Goal: Navigation & Orientation: Find specific page/section

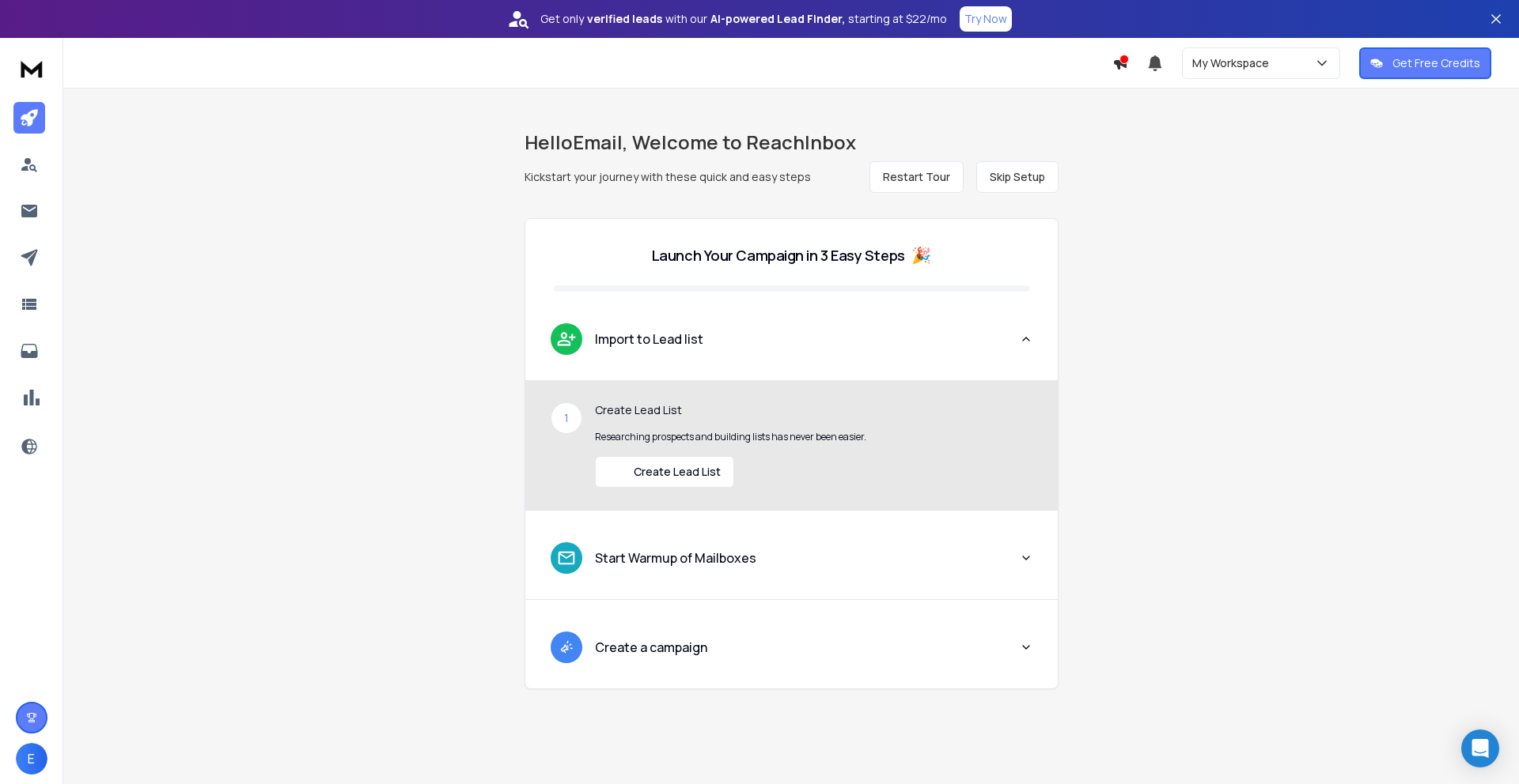
click at [25, 66] on img at bounding box center [32, 68] width 32 height 29
click at [29, 215] on icon at bounding box center [29, 211] width 16 height 13
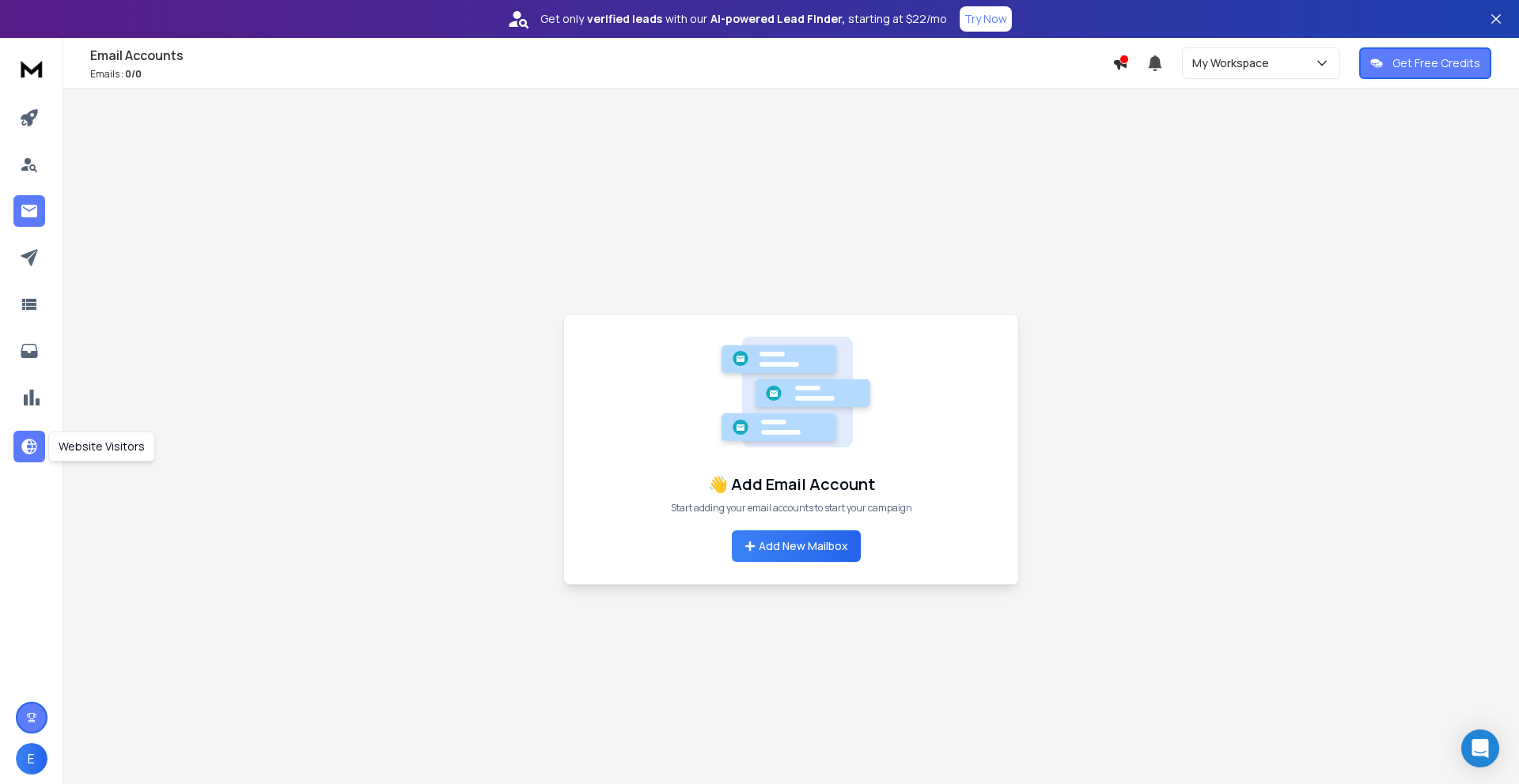
click at [28, 440] on icon at bounding box center [29, 446] width 19 height 19
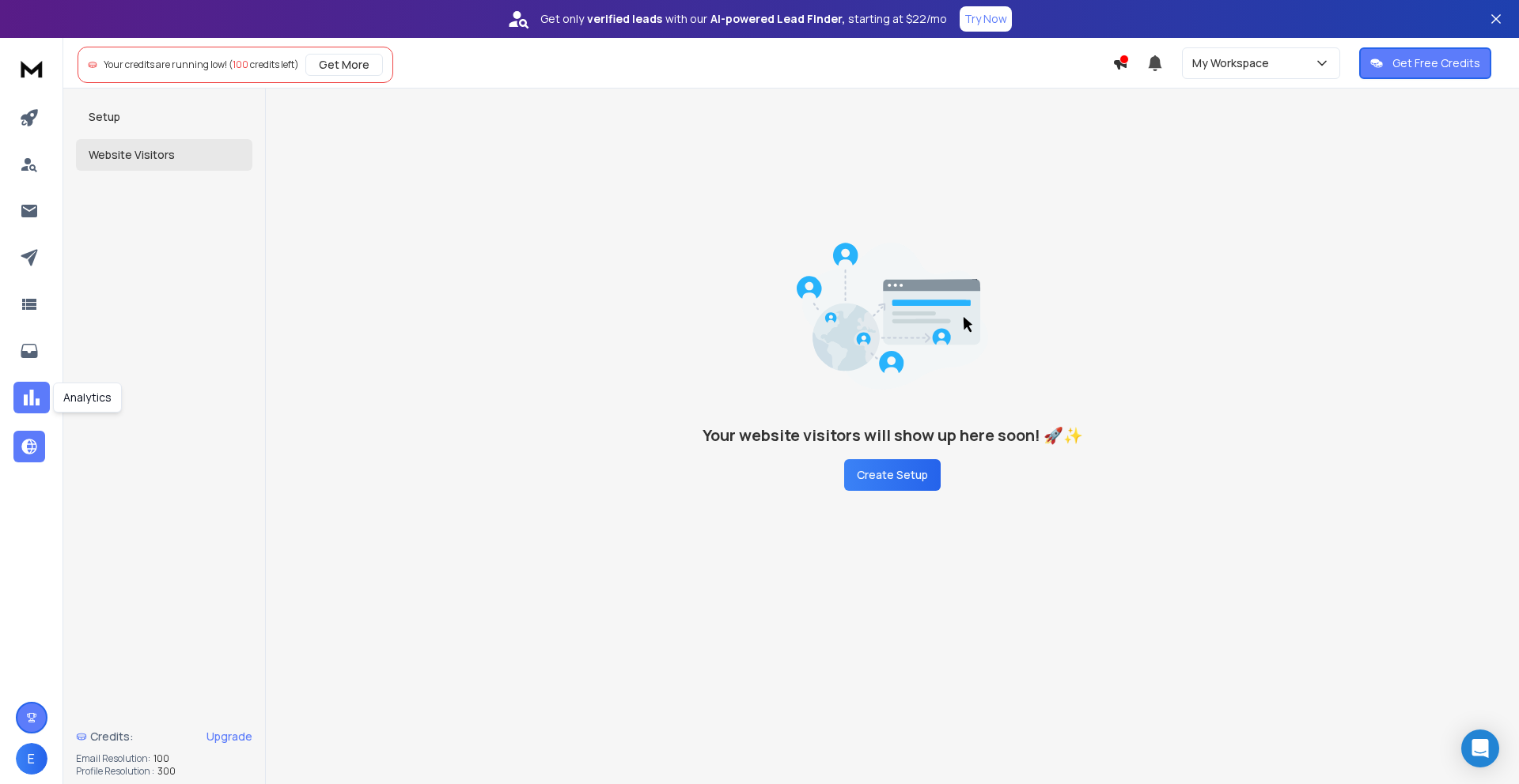
click at [32, 396] on icon at bounding box center [32, 397] width 16 height 16
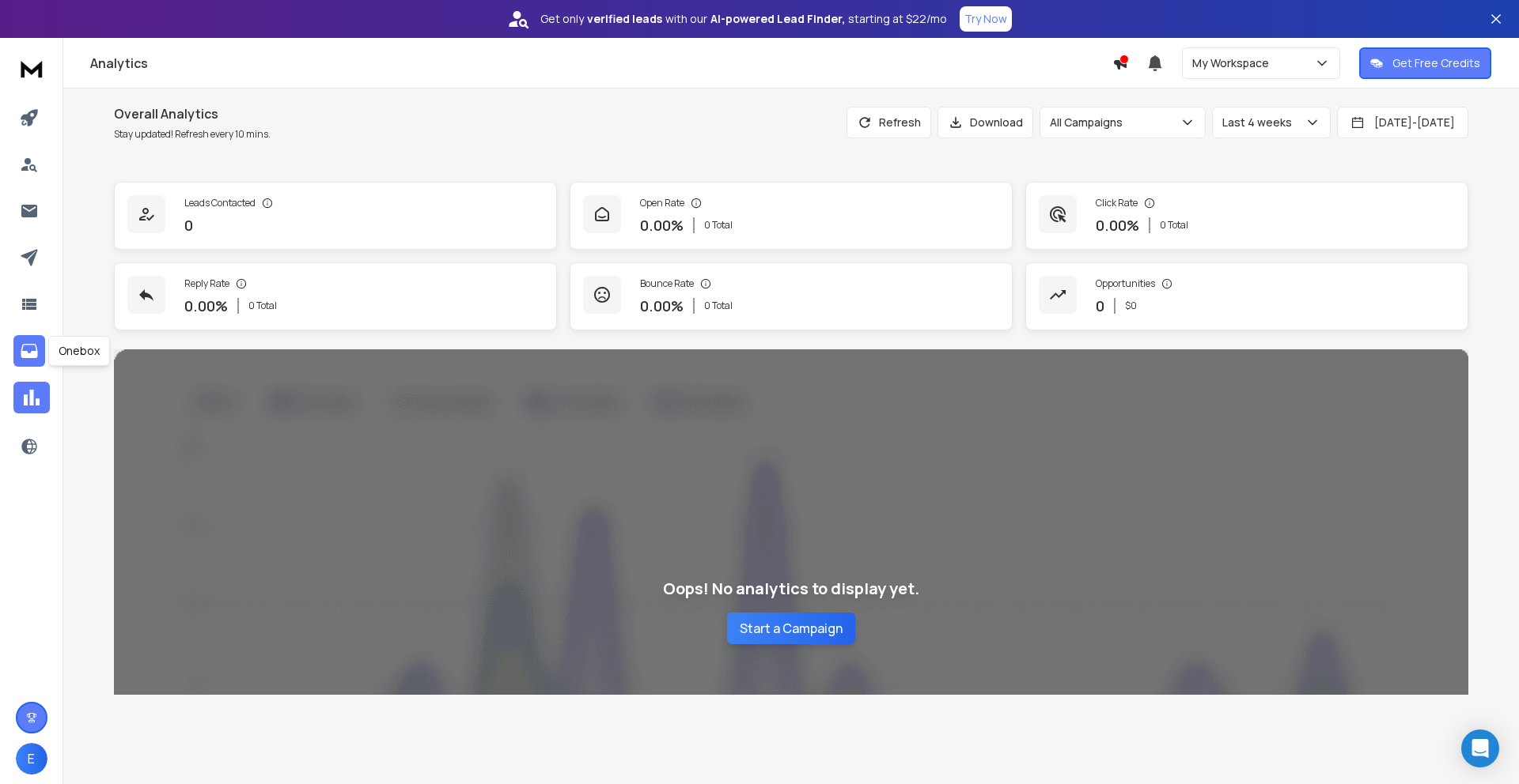
click at [35, 340] on link at bounding box center [29, 352] width 32 height 32
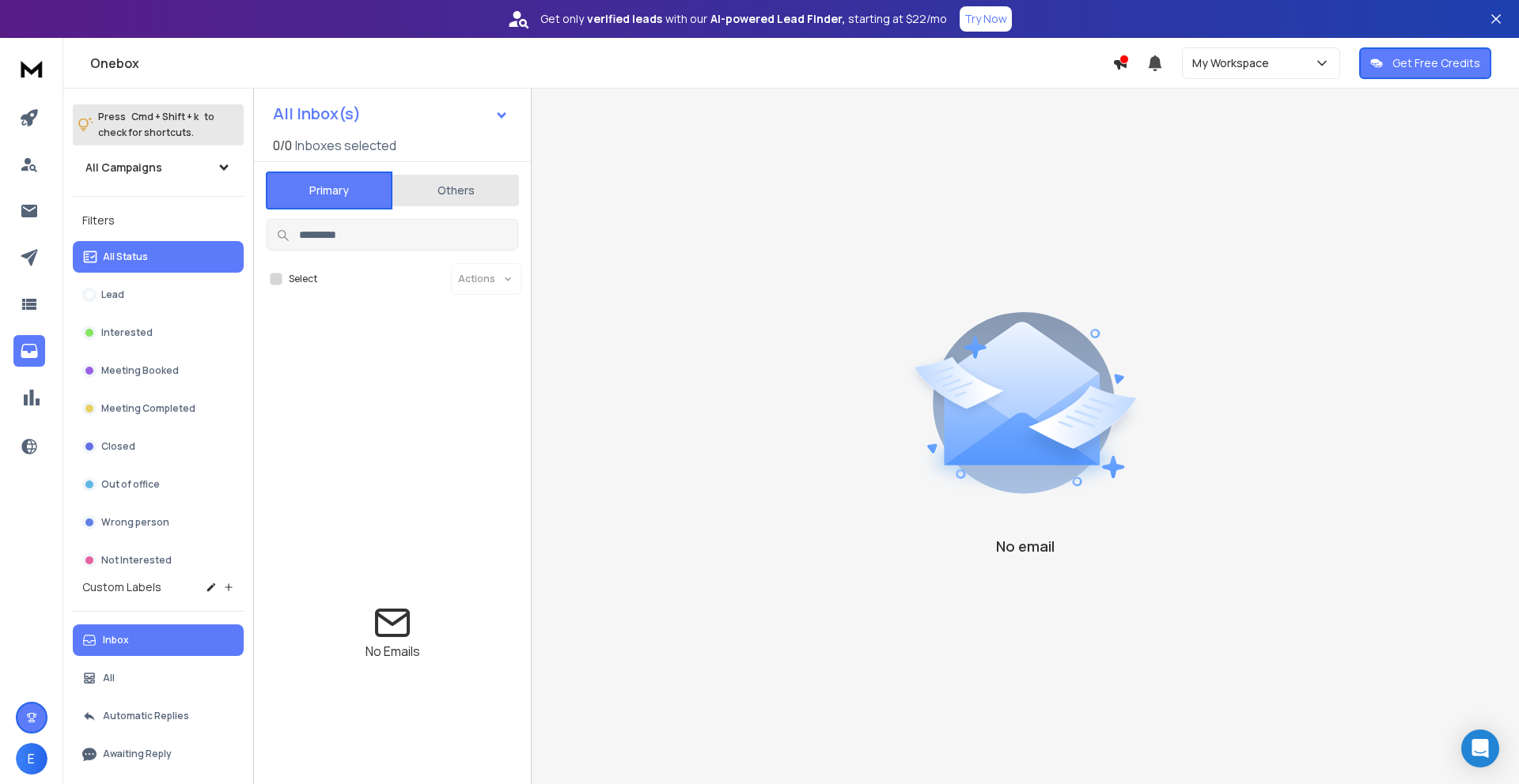
click at [438, 187] on button "Others" at bounding box center [456, 190] width 127 height 35
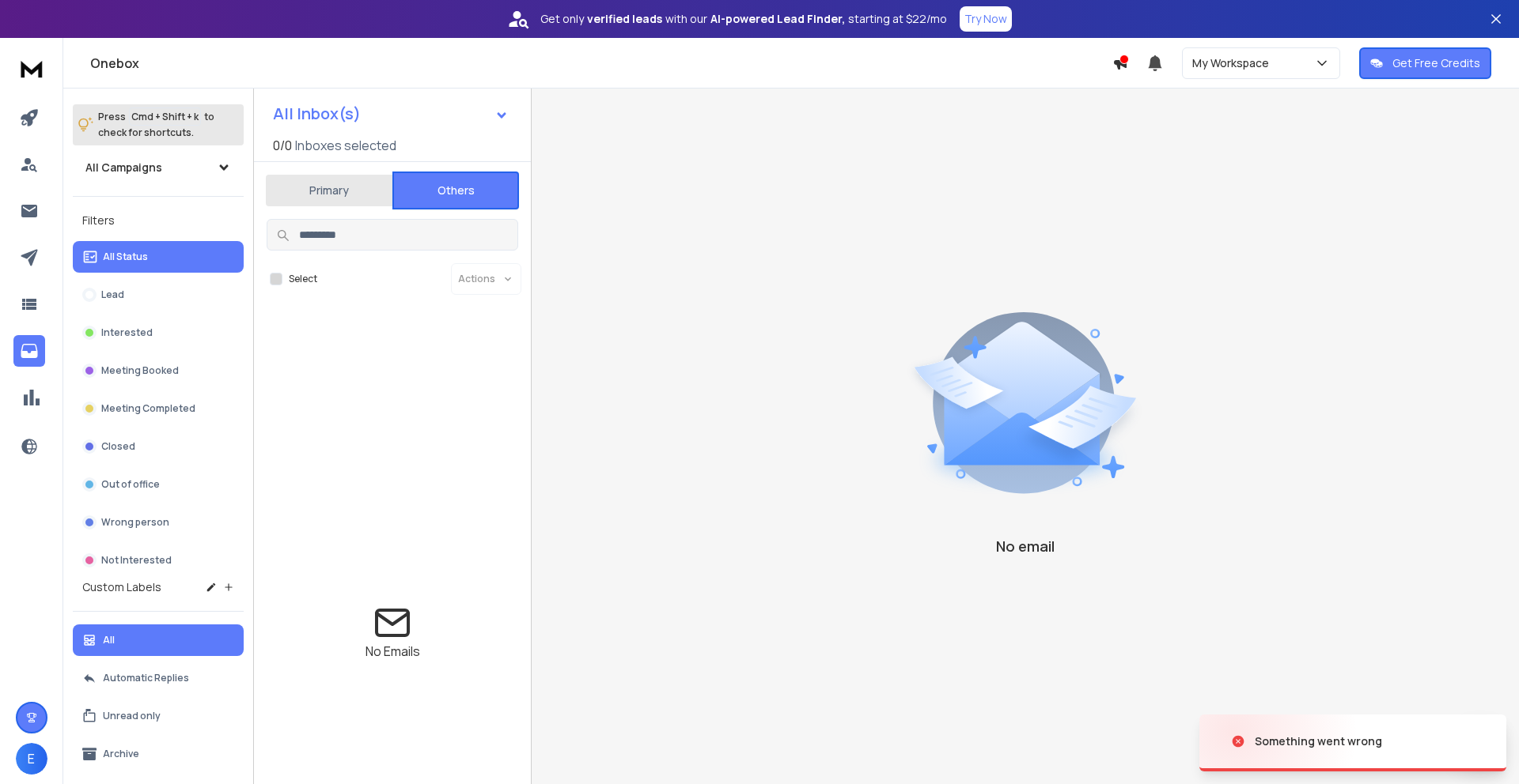
click at [360, 187] on button "Primary" at bounding box center [329, 190] width 127 height 35
